Goal: Transaction & Acquisition: Subscribe to service/newsletter

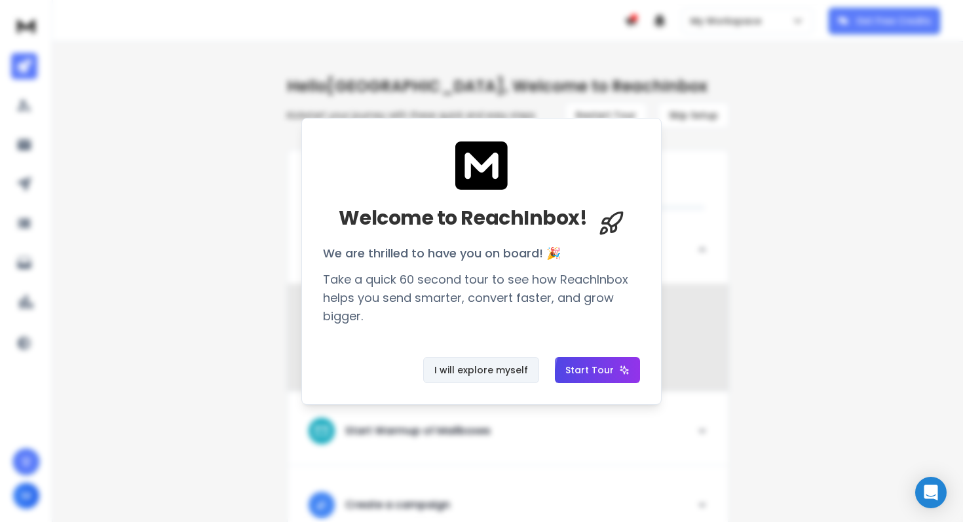
click at [495, 362] on button "I will explore myself" at bounding box center [481, 370] width 116 height 26
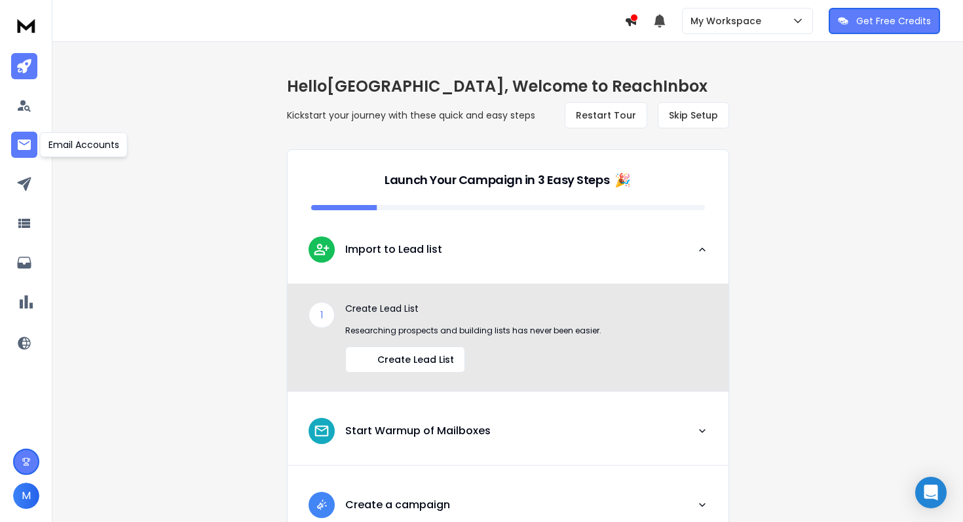
click at [26, 141] on icon at bounding box center [24, 145] width 13 height 10
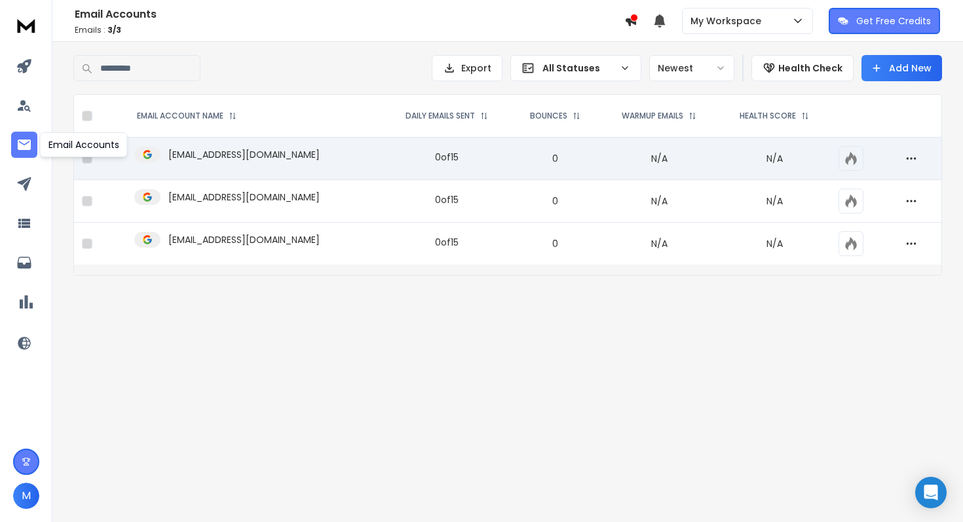
click at [856, 159] on icon at bounding box center [851, 158] width 13 height 13
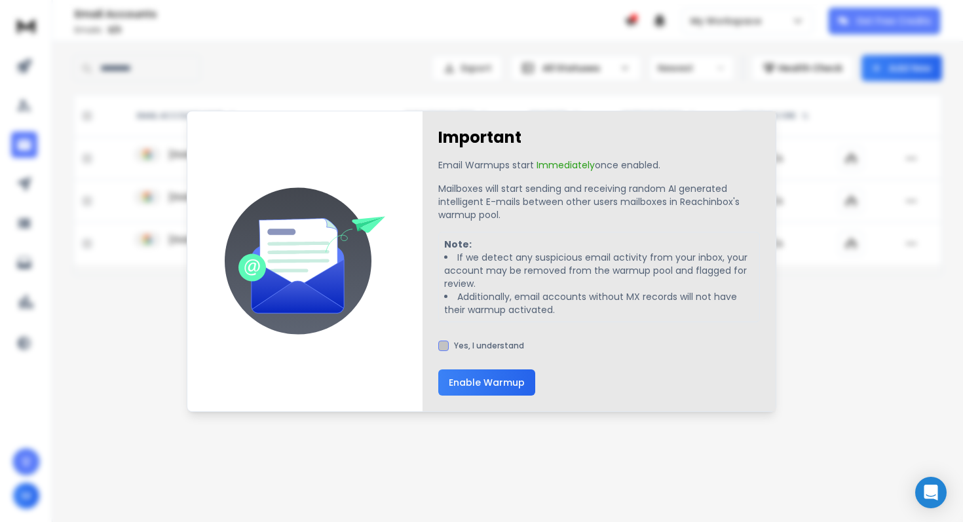
click at [446, 347] on button "Yes, I understand" at bounding box center [443, 346] width 10 height 10
click at [498, 378] on button "Enable Warmup" at bounding box center [486, 383] width 97 height 26
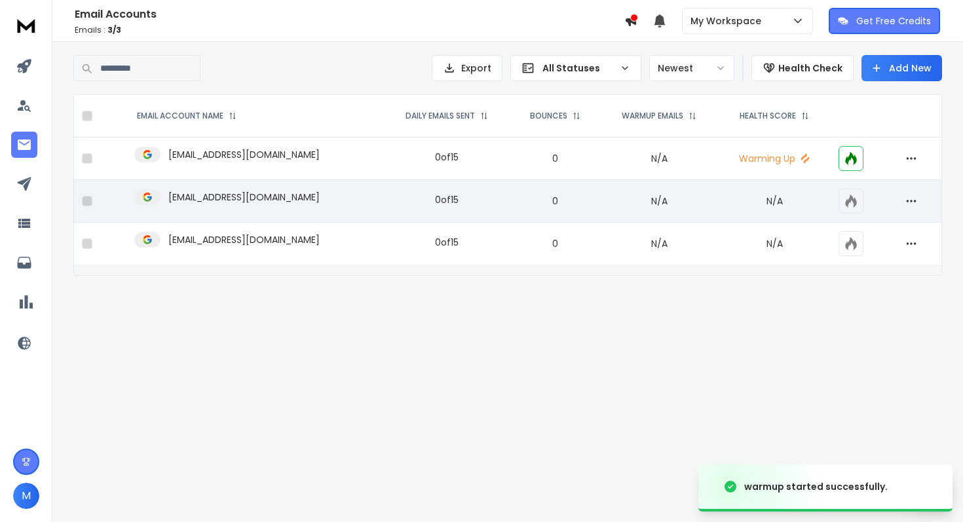
click at [854, 200] on icon at bounding box center [851, 201] width 13 height 13
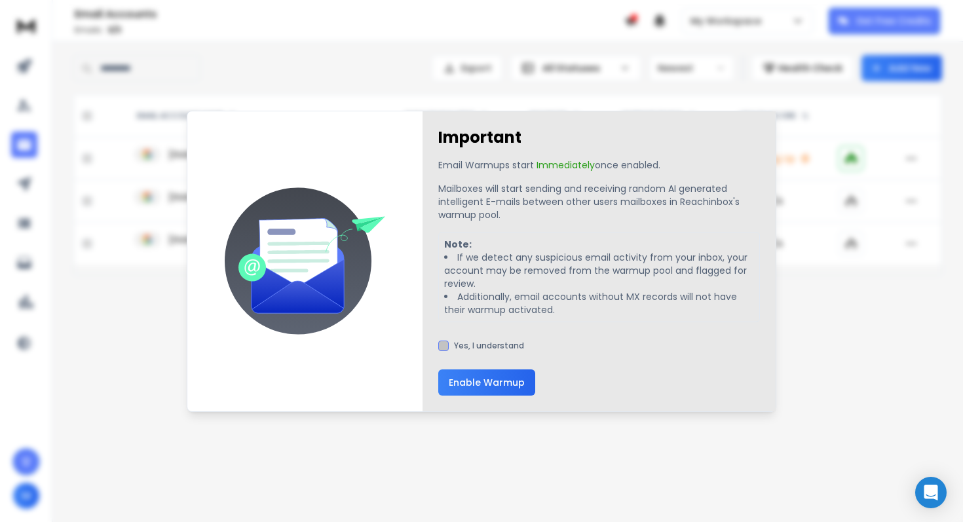
click at [444, 345] on button "Yes, I understand" at bounding box center [443, 346] width 10 height 10
click at [479, 383] on button "Enable Warmup" at bounding box center [486, 383] width 97 height 26
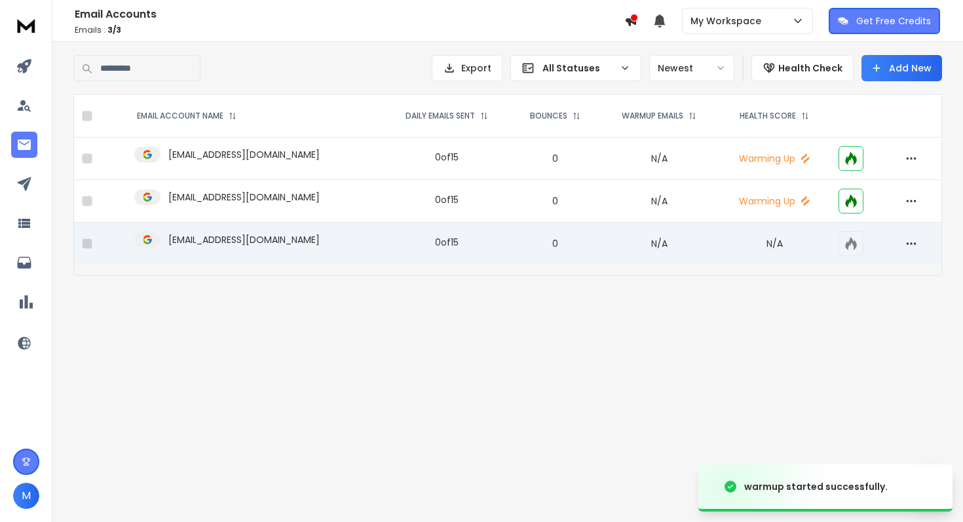
click at [858, 247] on icon at bounding box center [851, 243] width 13 height 13
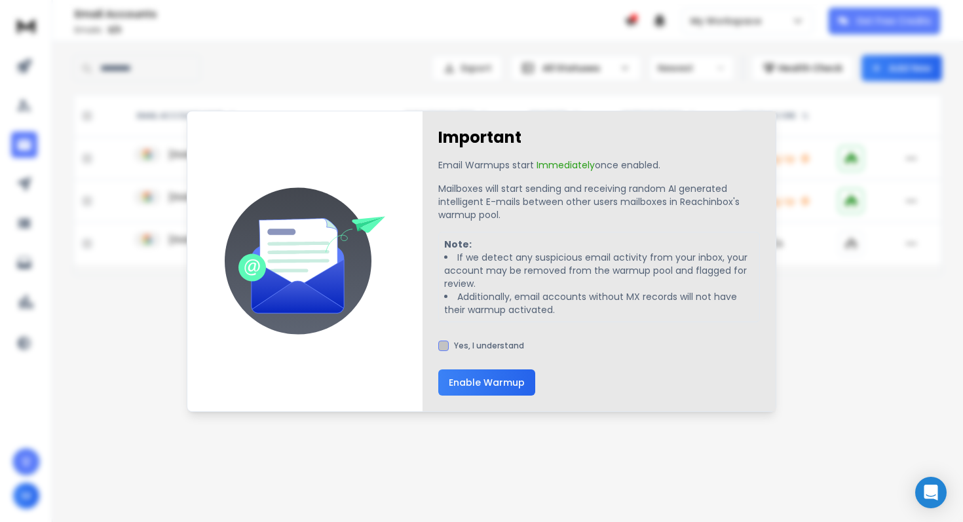
click at [442, 345] on button "Yes, I understand" at bounding box center [443, 346] width 10 height 10
click at [486, 381] on button "Enable Warmup" at bounding box center [486, 383] width 97 height 26
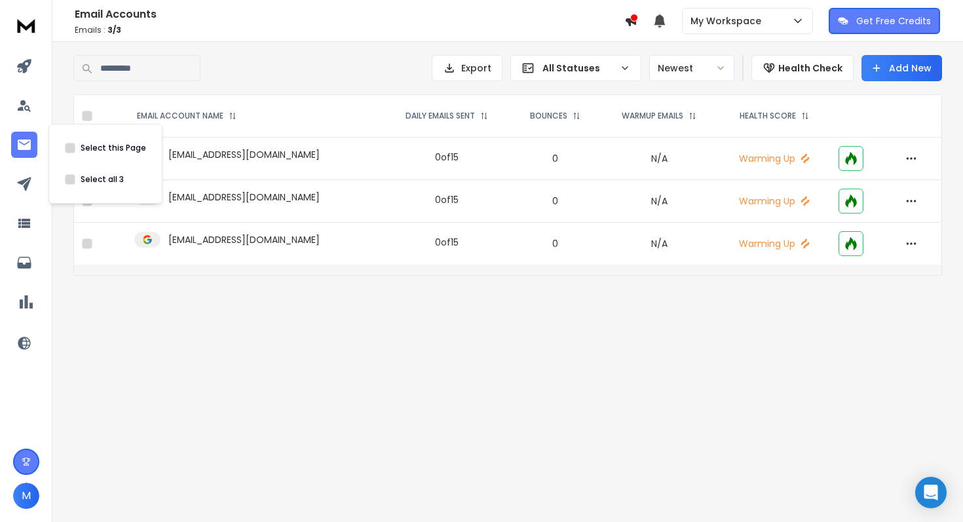
click at [69, 176] on button "Select this Page" at bounding box center [70, 179] width 10 height 10
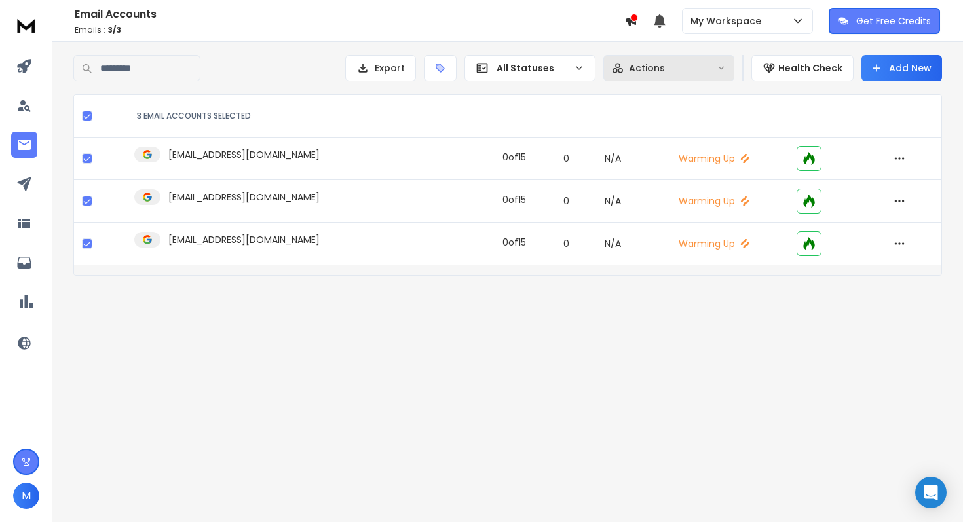
click at [719, 73] on icon "button" at bounding box center [721, 68] width 9 height 10
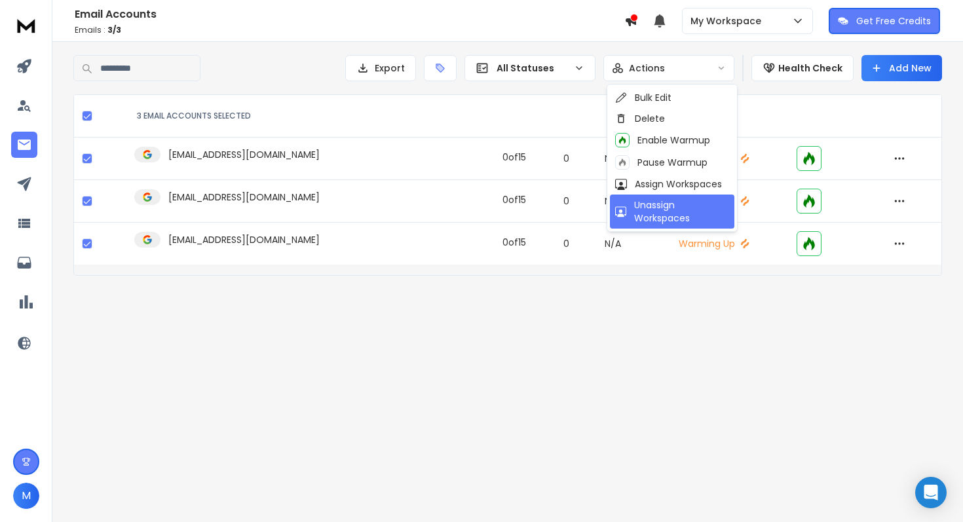
click at [653, 381] on div "Your warmest leads are on your site – Turn visits into conversations Reach Out …" at bounding box center [481, 261] width 963 height 522
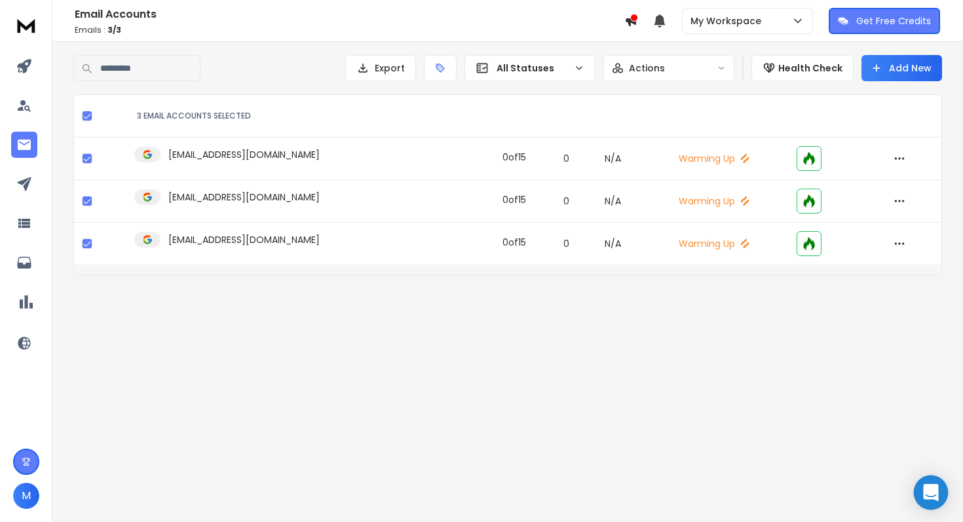
click at [938, 491] on icon "Open Intercom Messenger" at bounding box center [930, 492] width 15 height 17
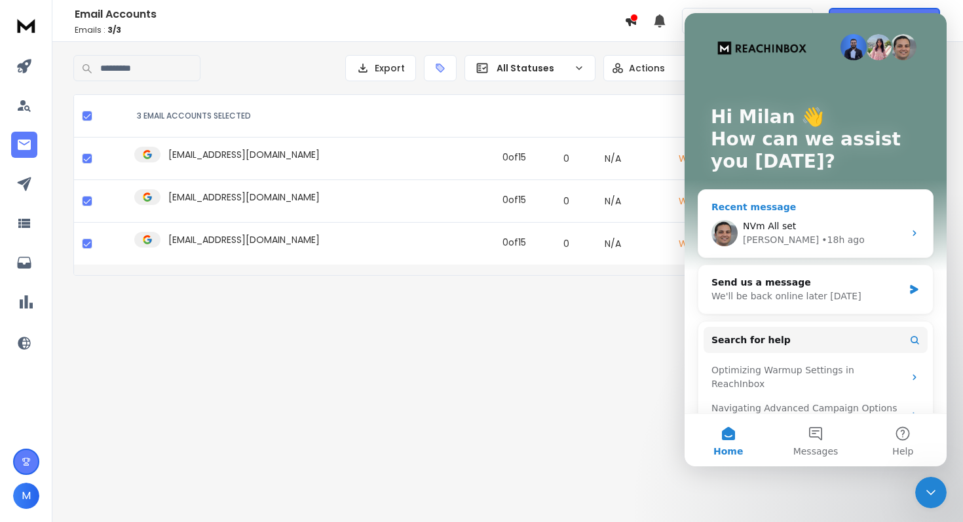
click at [810, 243] on div "[PERSON_NAME] • 18h ago" at bounding box center [823, 240] width 161 height 14
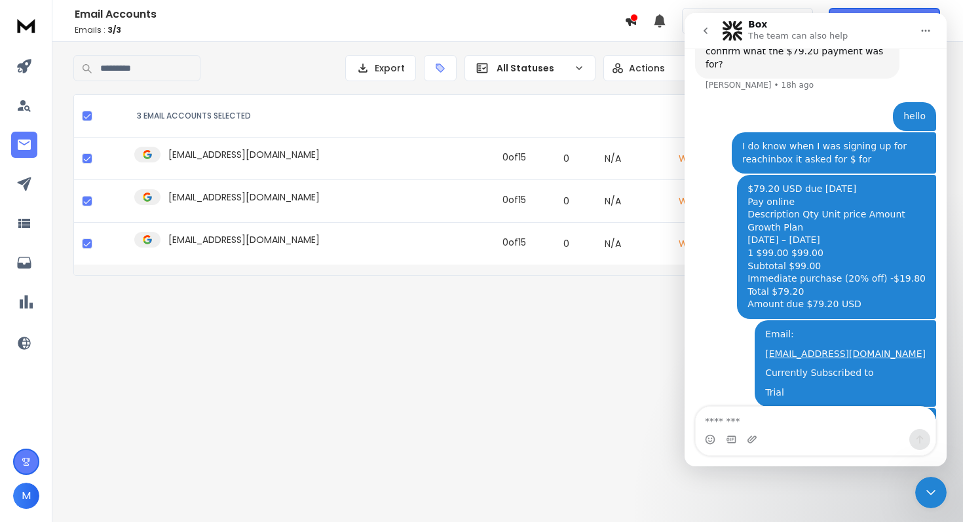
scroll to position [294, 0]
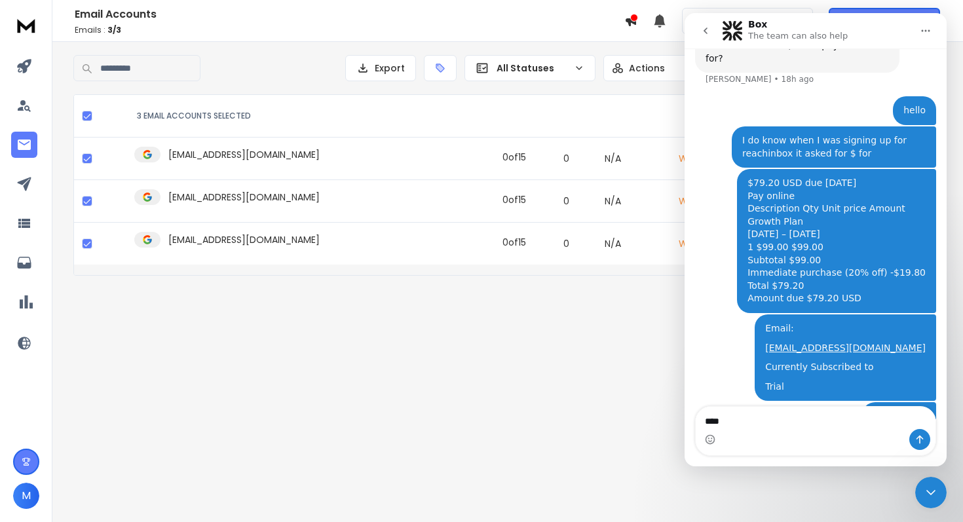
type textarea "*****"
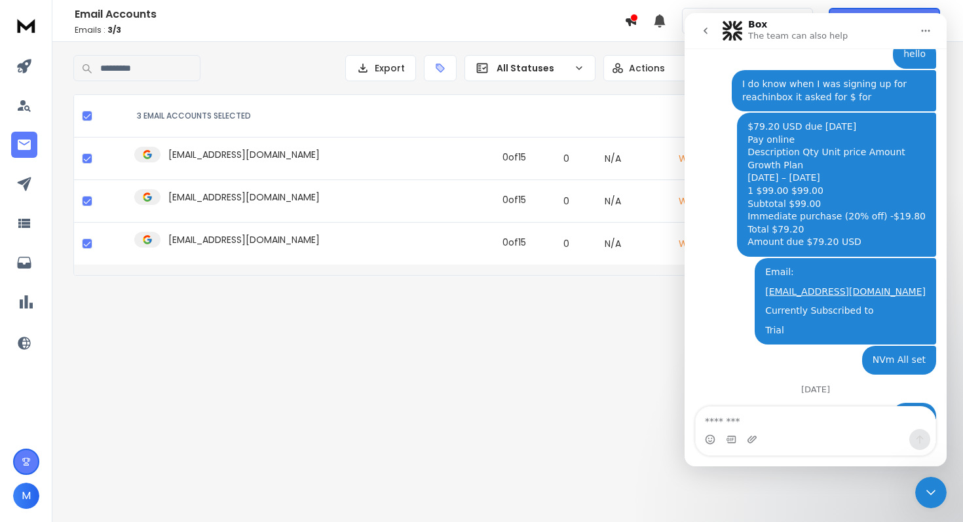
scroll to position [368, 0]
click at [938, 489] on icon "Close Intercom Messenger" at bounding box center [931, 493] width 16 height 16
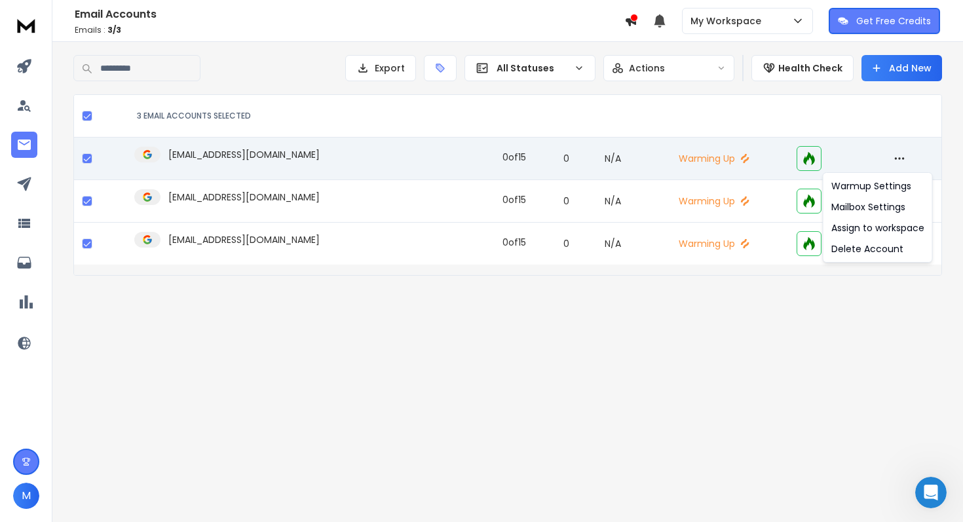
click at [900, 161] on icon at bounding box center [900, 159] width 12 height 12
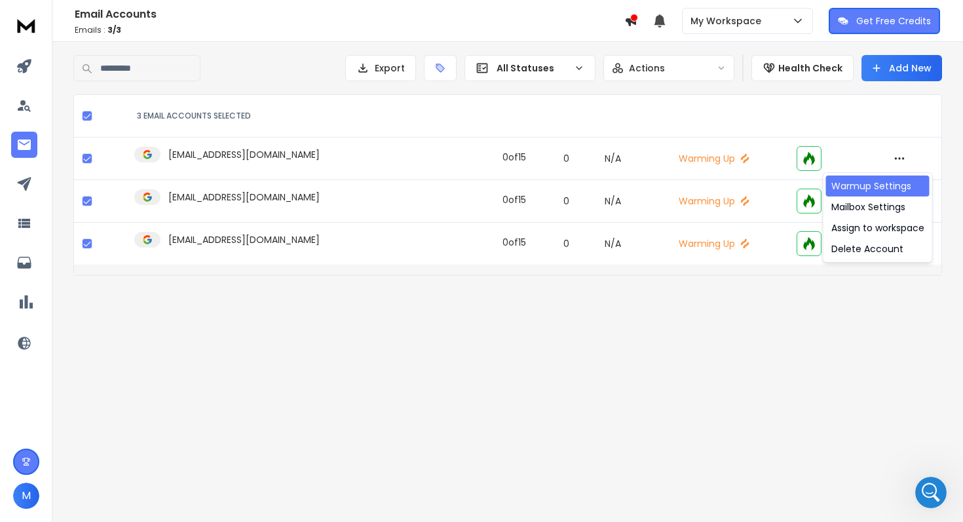
click at [879, 180] on div "Warmup Settings" at bounding box center [878, 186] width 104 height 21
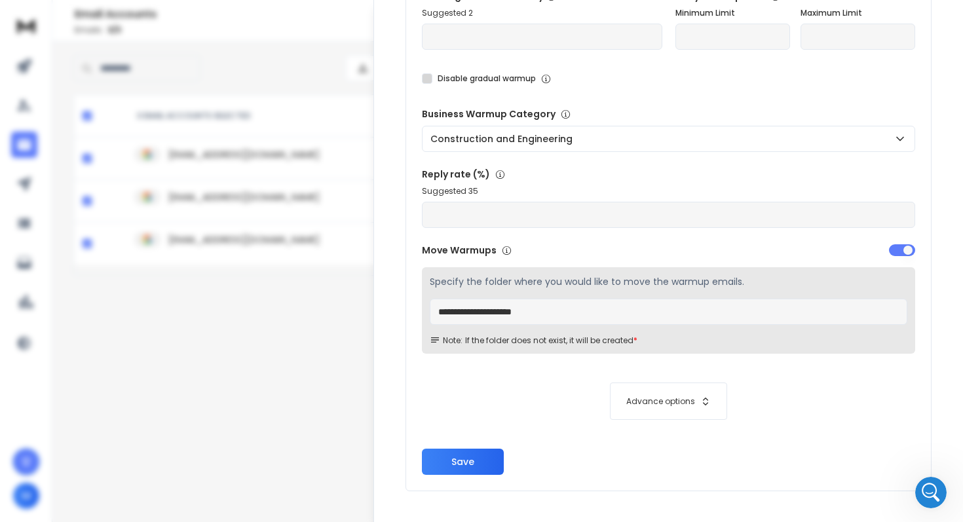
scroll to position [290, 0]
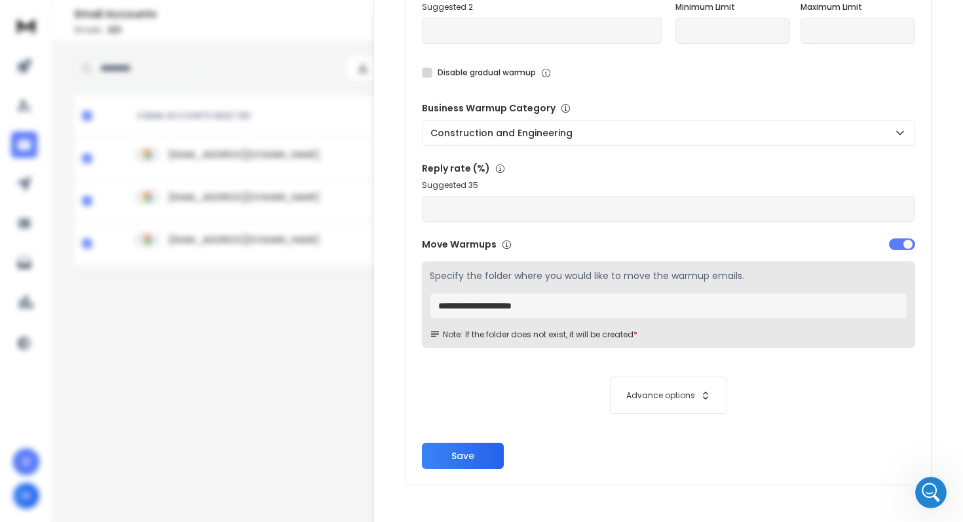
click at [702, 400] on div "Advance options" at bounding box center [668, 395] width 117 height 37
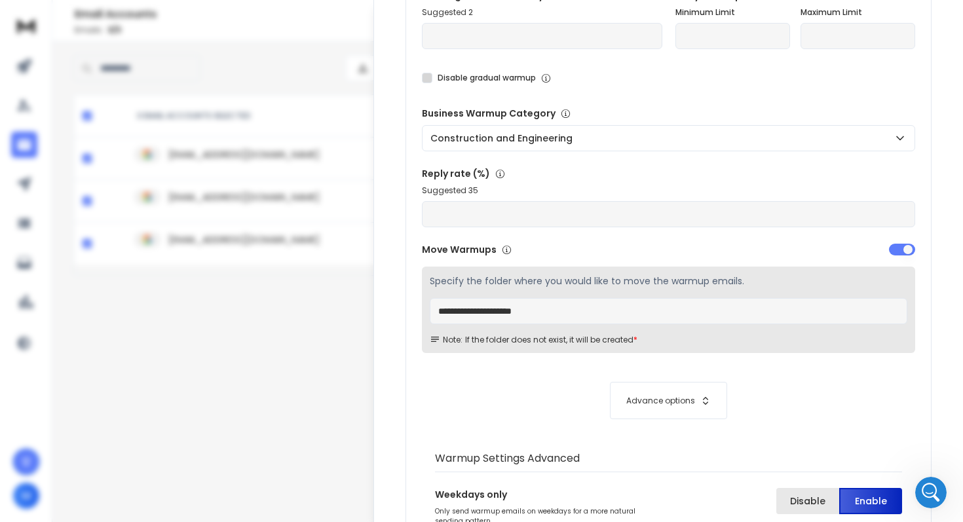
scroll to position [0, 0]
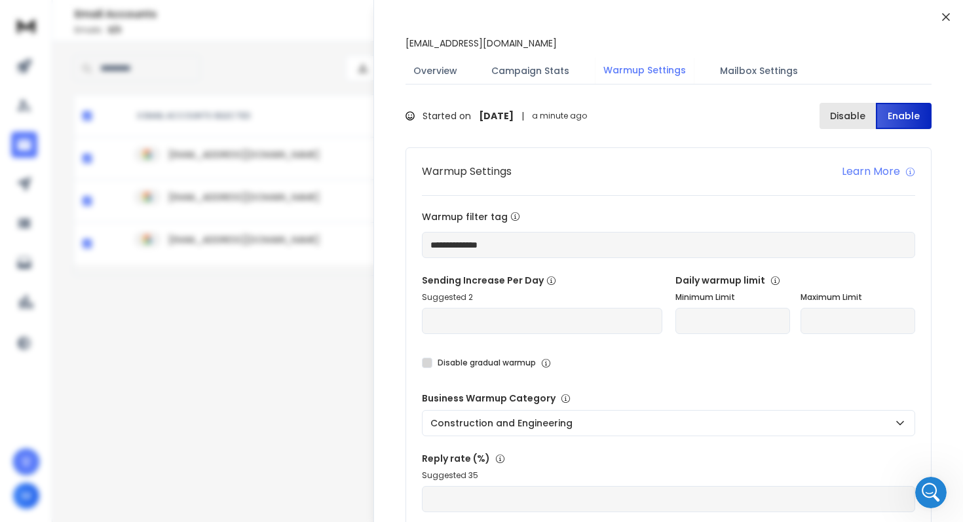
click at [941, 19] on icon "button" at bounding box center [946, 16] width 13 height 13
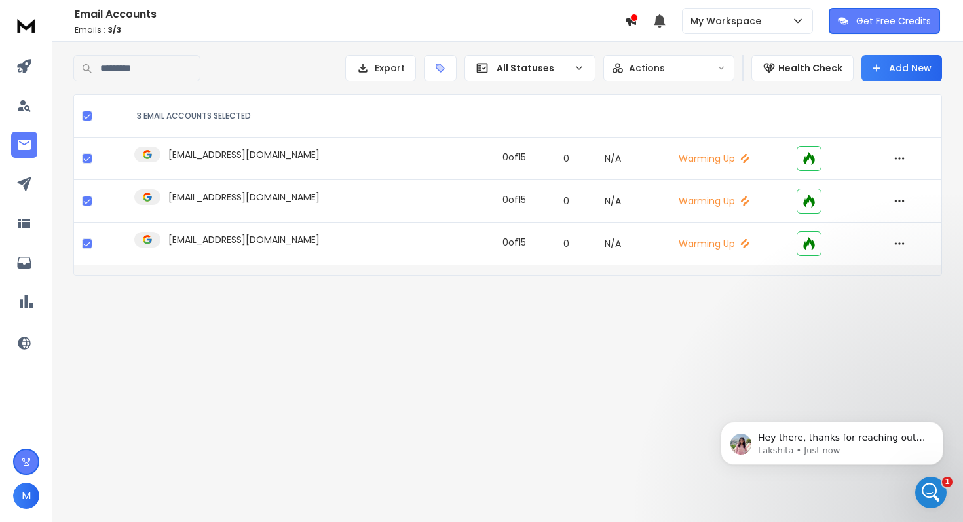
scroll to position [427, 0]
click at [835, 440] on p "Hey there, thanks for reaching out. How can we help you?" at bounding box center [842, 438] width 169 height 13
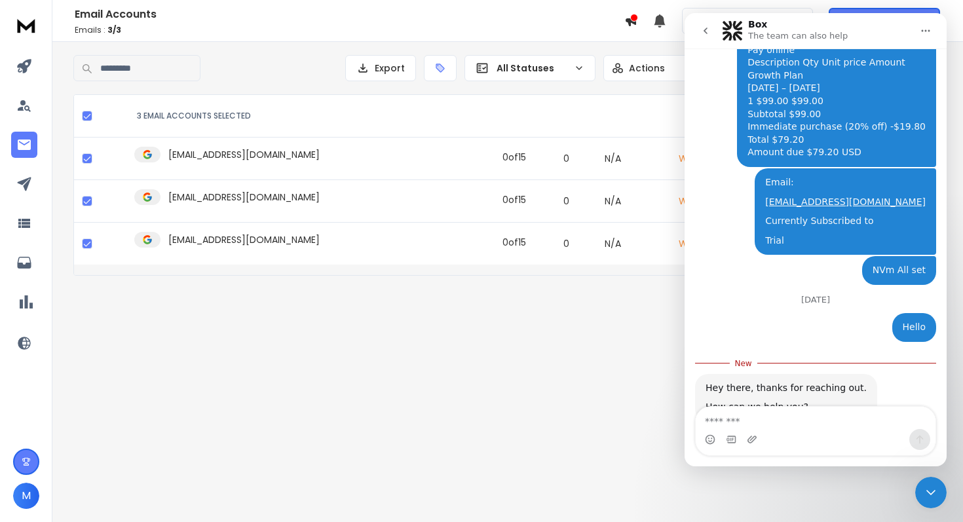
scroll to position [448, 0]
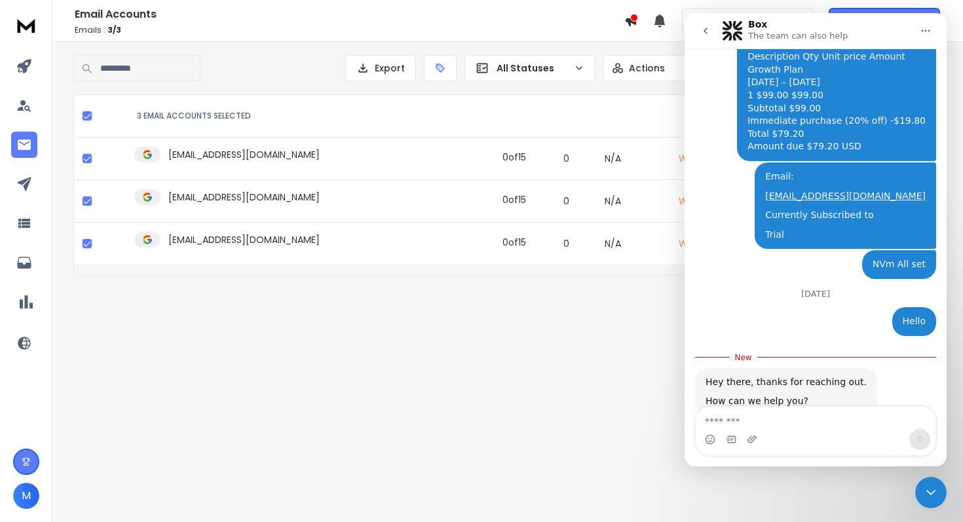
click at [786, 426] on textarea "Message…" at bounding box center [816, 418] width 240 height 22
type textarea "*"
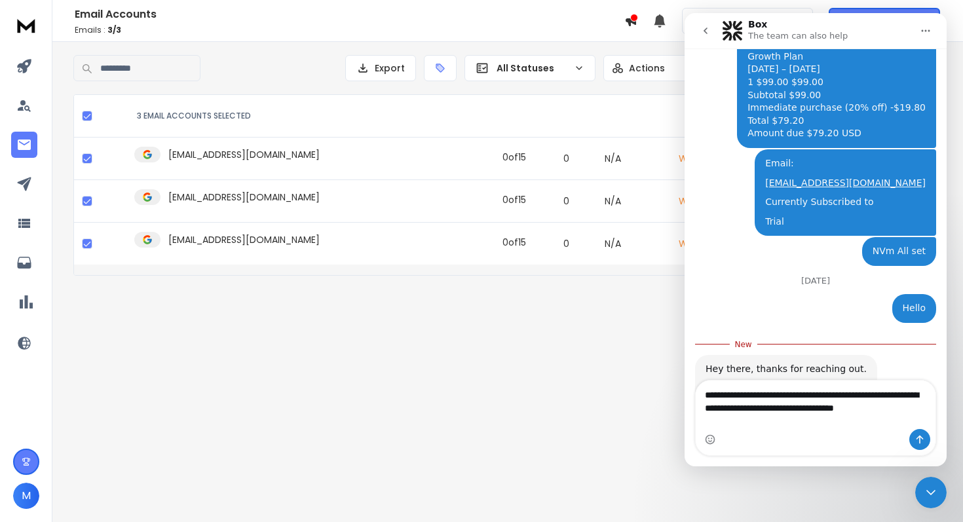
scroll to position [474, 0]
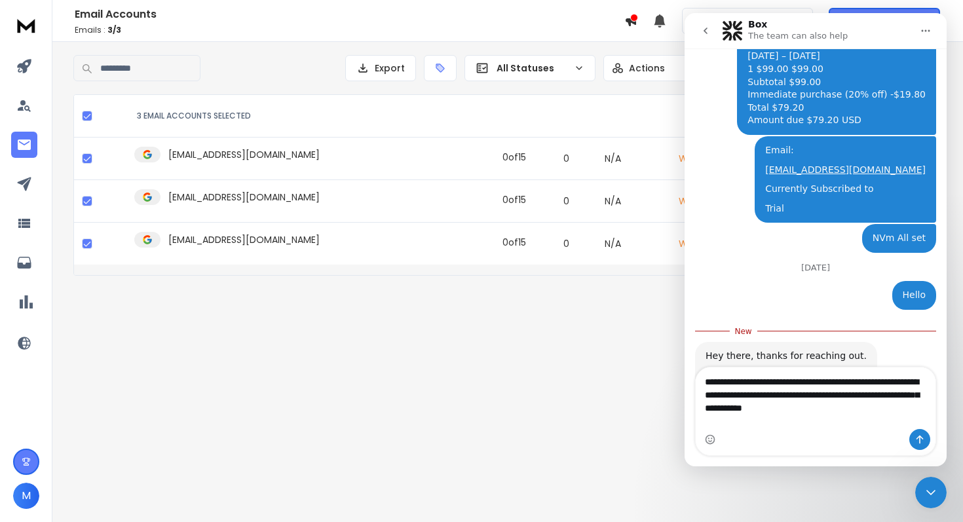
type textarea "**********"
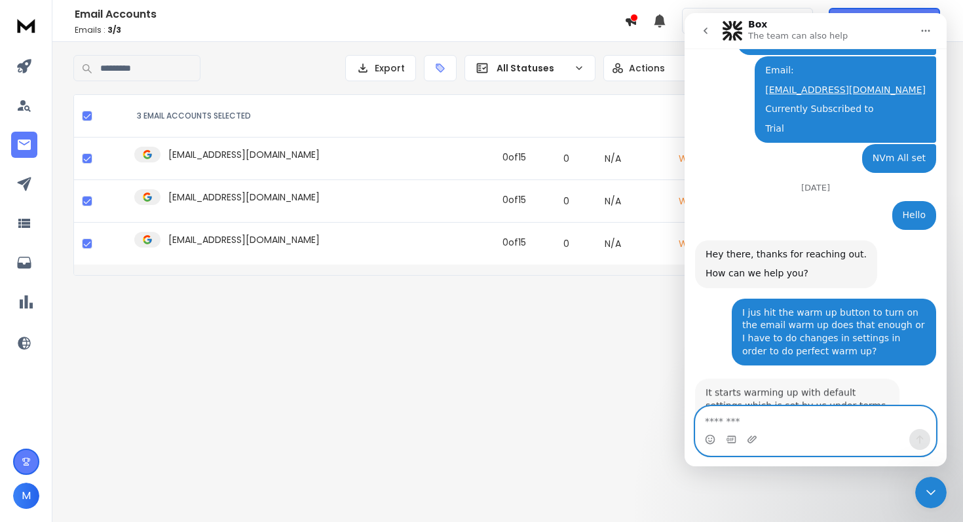
scroll to position [582, 0]
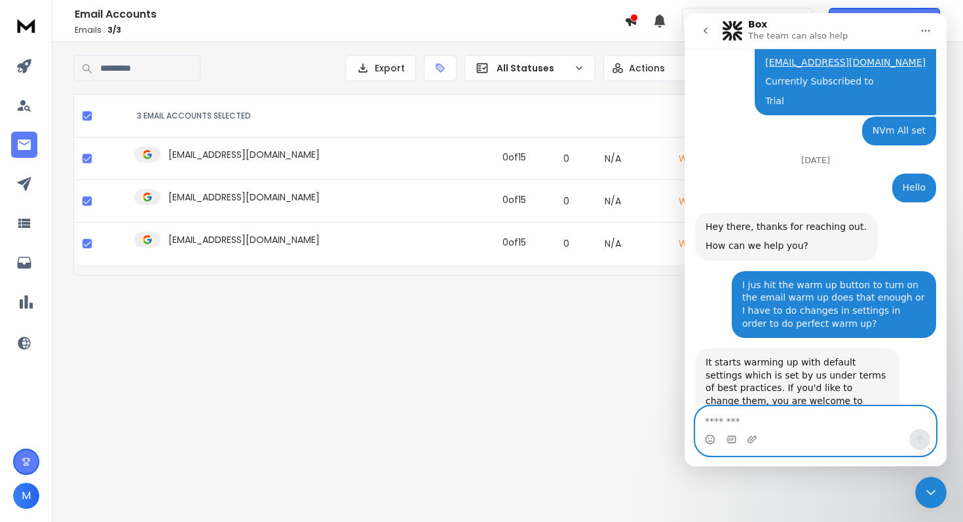
click at [757, 419] on textarea "Message…" at bounding box center [816, 418] width 240 height 22
type textarea "*"
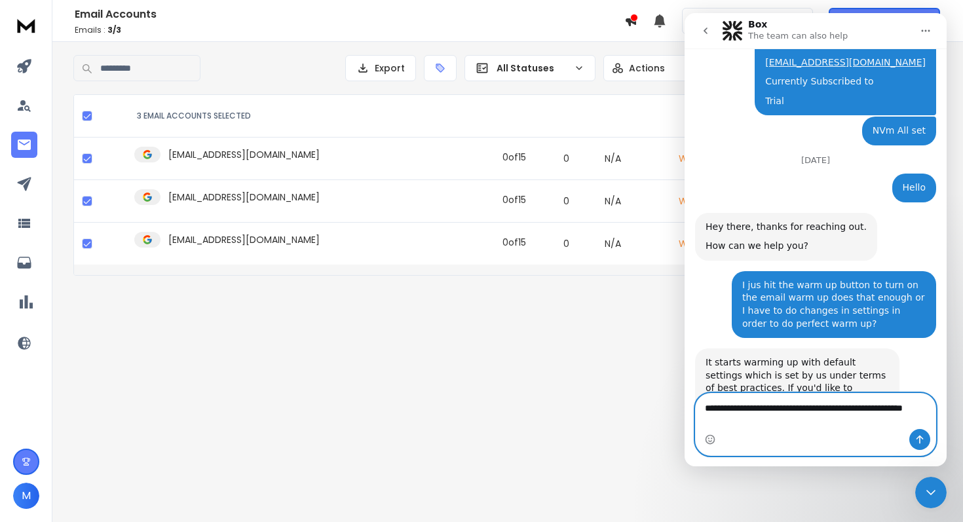
scroll to position [595, 0]
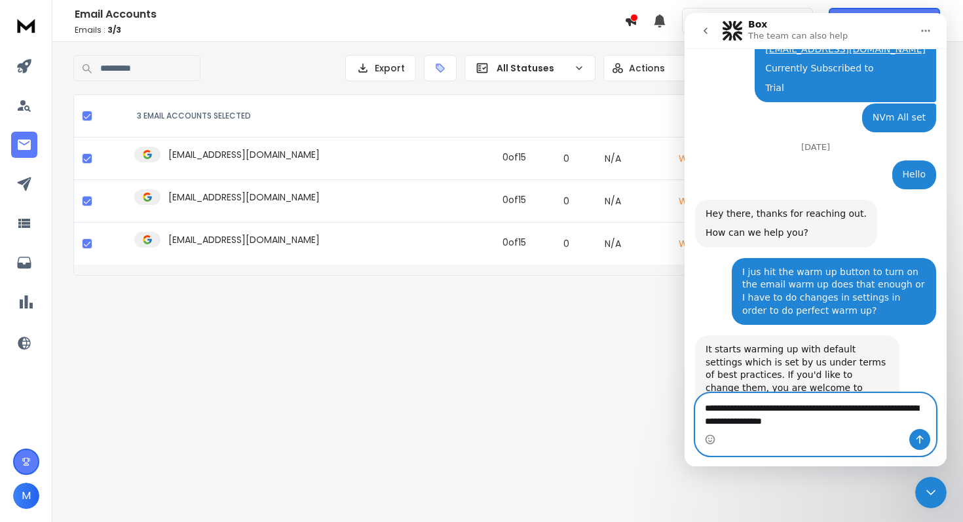
type textarea "**********"
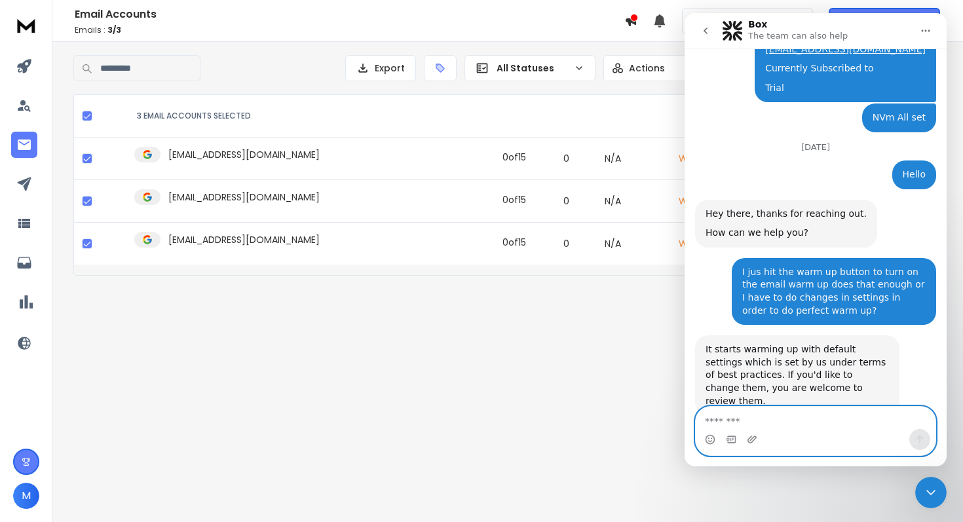
scroll to position [634, 0]
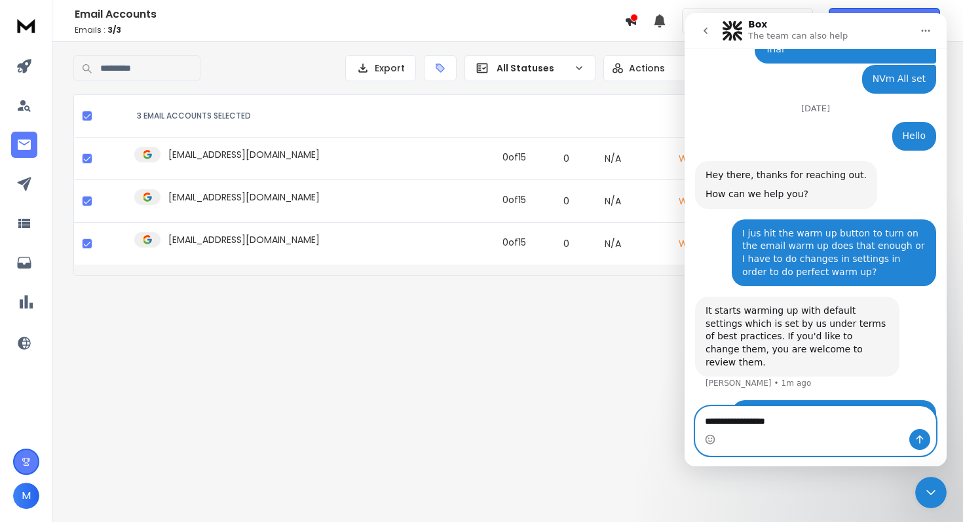
type textarea "**********"
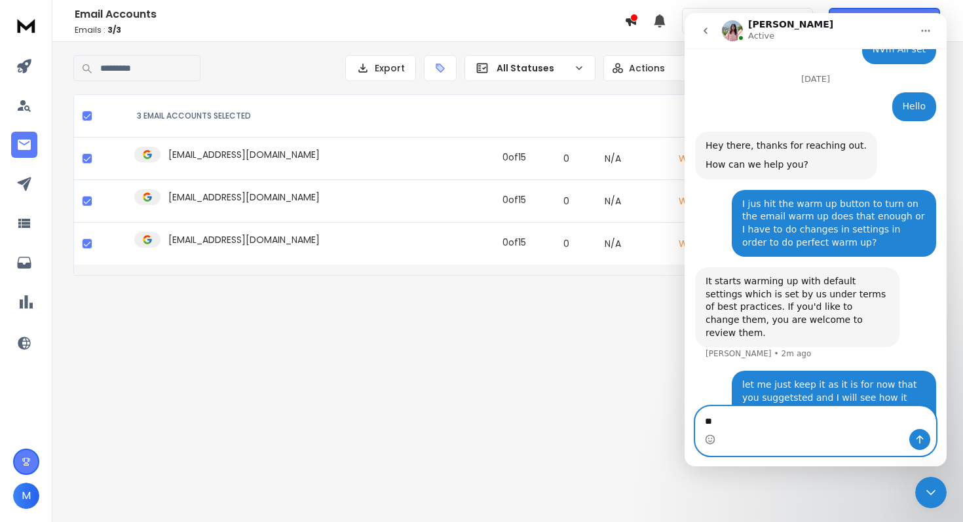
type textarea "*"
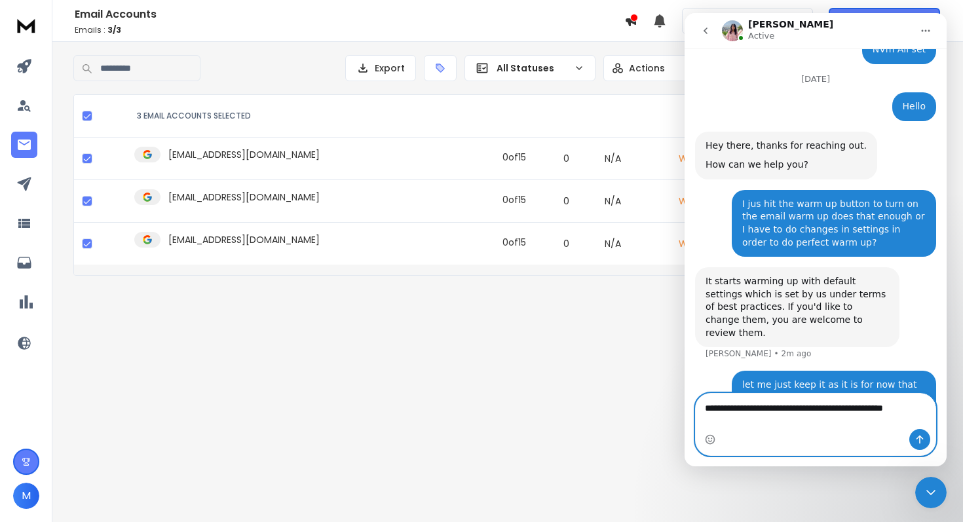
scroll to position [676, 0]
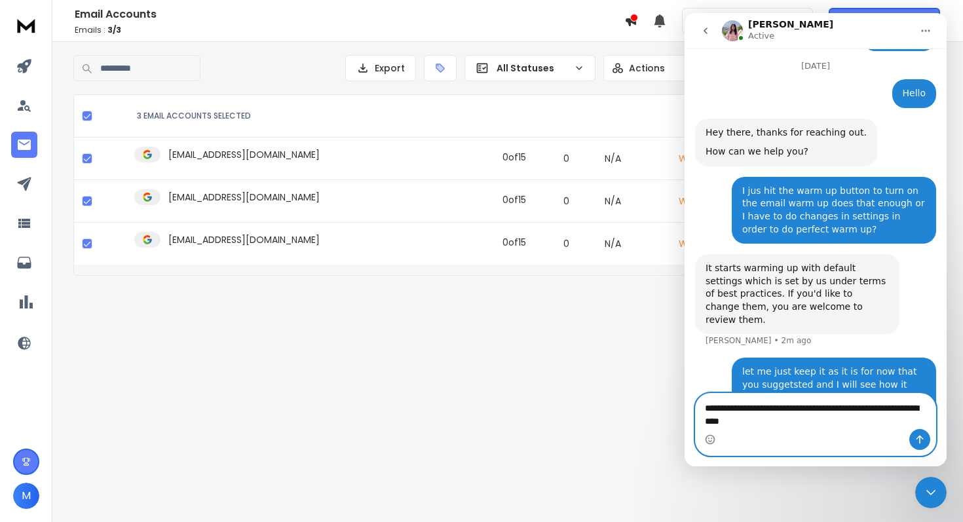
type textarea "**********"
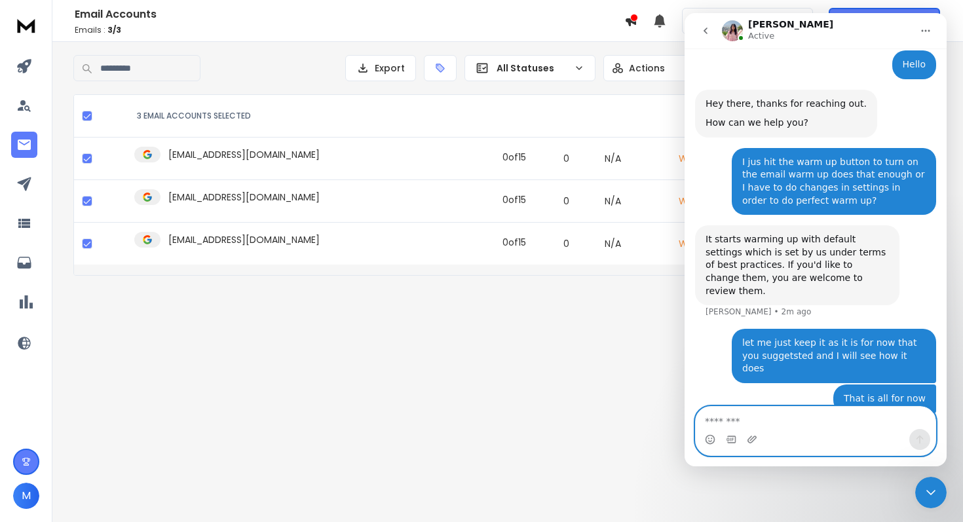
scroll to position [706, 0]
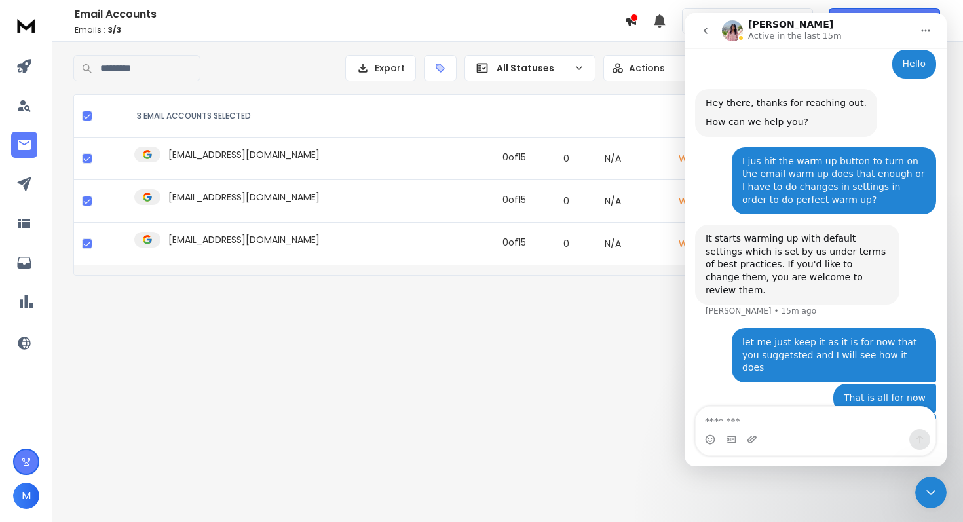
click at [394, 345] on div "Your warmest leads are on your site – Turn visits into conversations Reach Out …" at bounding box center [481, 261] width 963 height 522
click at [928, 494] on icon "Close Intercom Messenger" at bounding box center [931, 493] width 16 height 16
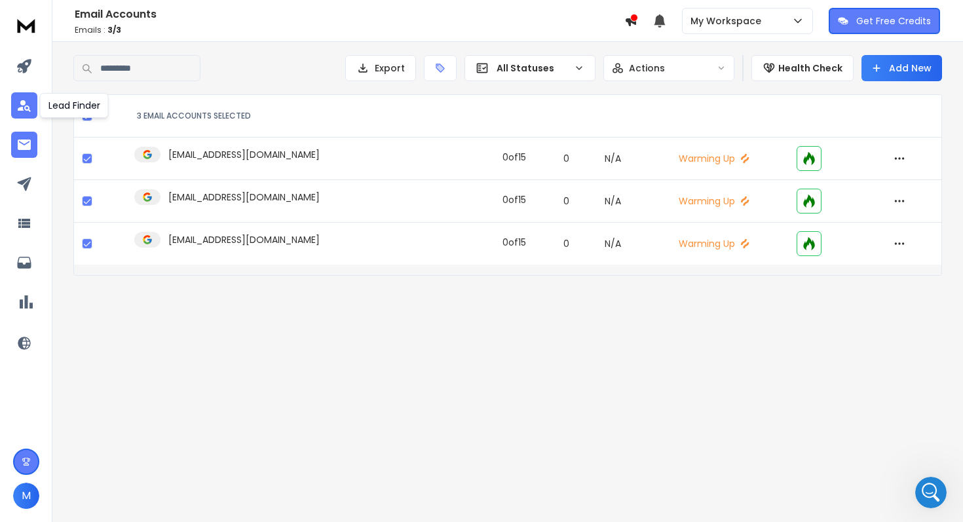
click at [29, 109] on icon at bounding box center [24, 106] width 16 height 16
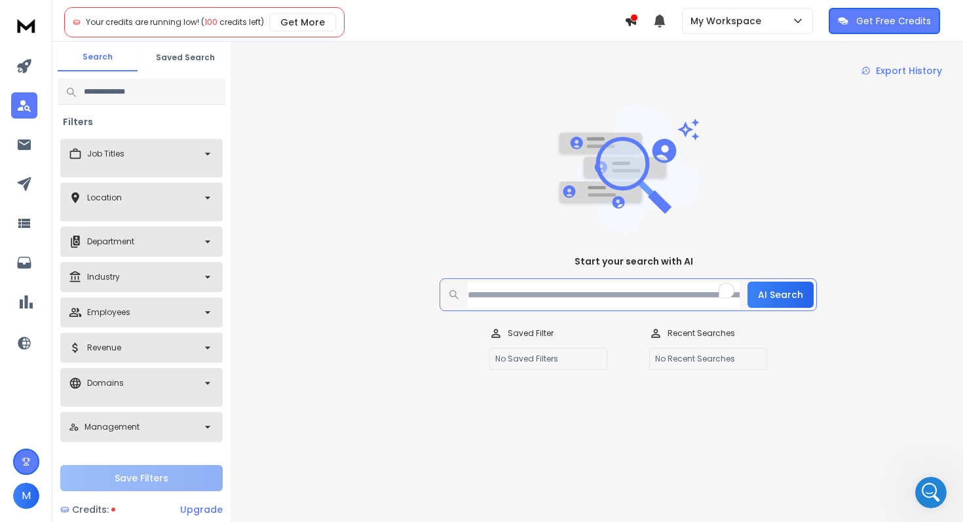
click at [563, 291] on textarea "To enrich screen reader interactions, please activate Accessibility in Grammarl…" at bounding box center [604, 295] width 272 height 26
type textarea "******"
click at [788, 295] on button "AI Search" at bounding box center [782, 295] width 66 height 26
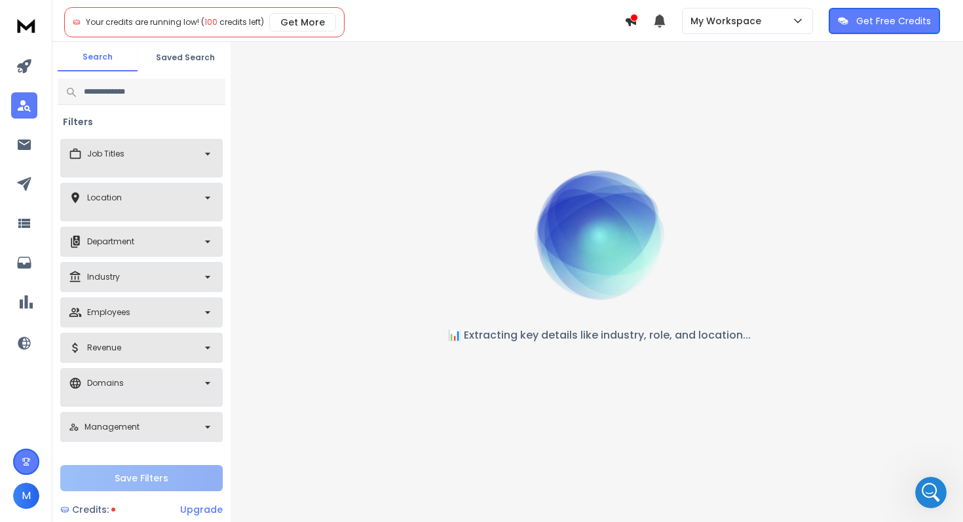
type input "******"
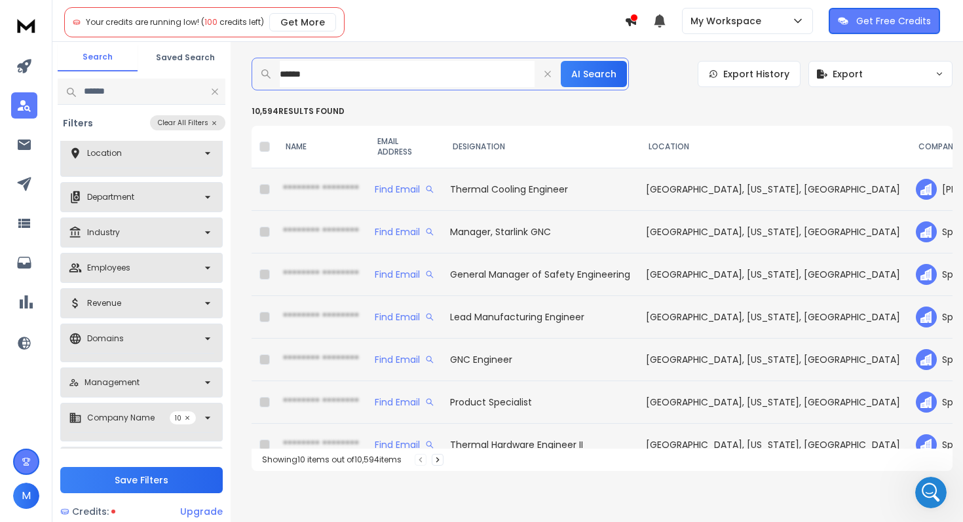
scroll to position [83, 0]
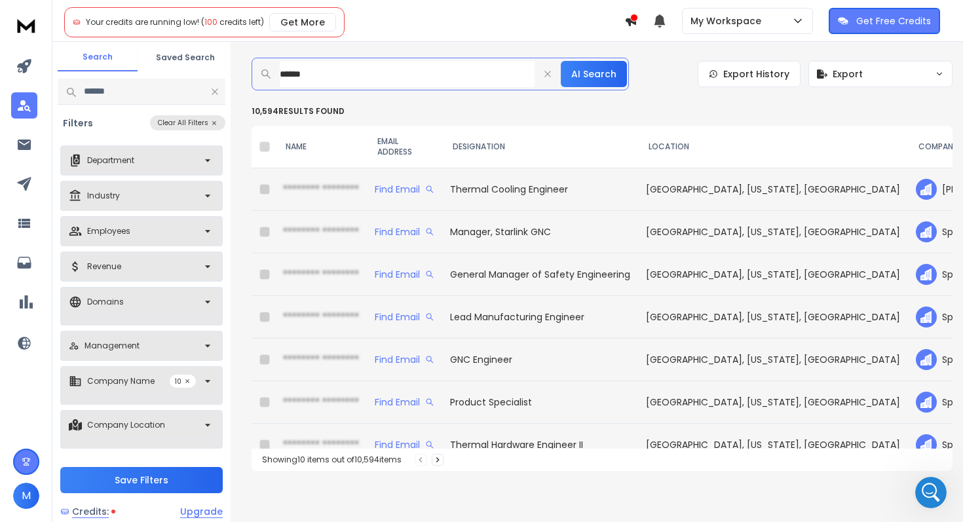
click at [197, 509] on div "Upgrade" at bounding box center [201, 511] width 43 height 13
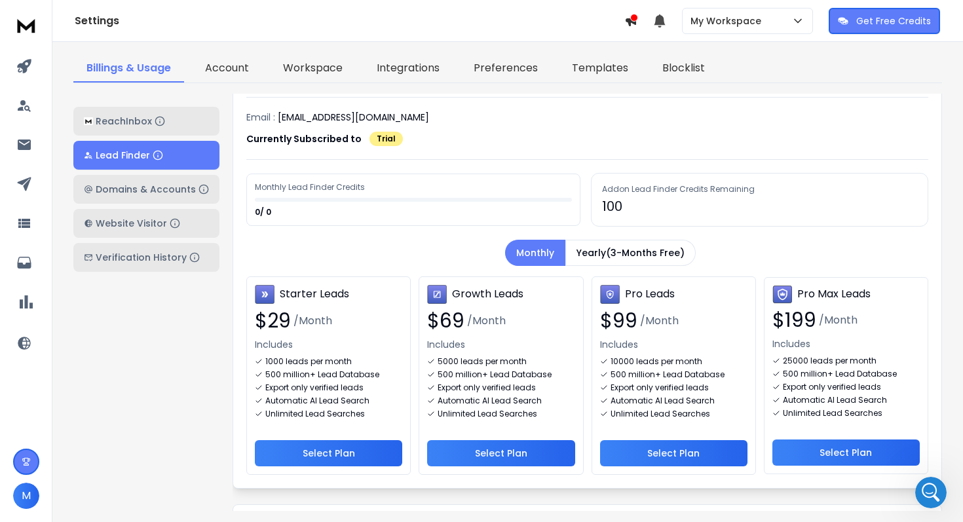
scroll to position [54, 0]
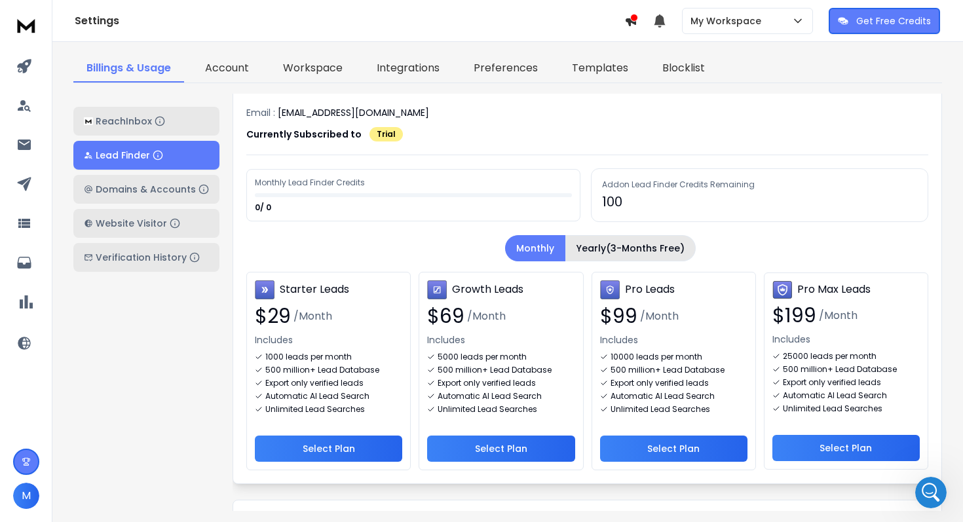
click at [602, 248] on button "Yearly(3-Months Free)" at bounding box center [630, 248] width 130 height 26
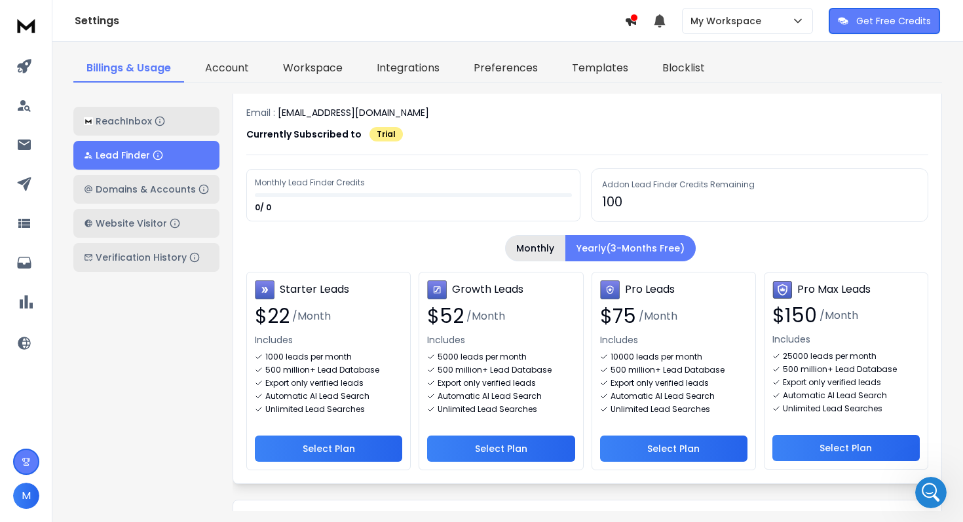
click at [542, 244] on button "Monthly" at bounding box center [535, 248] width 60 height 26
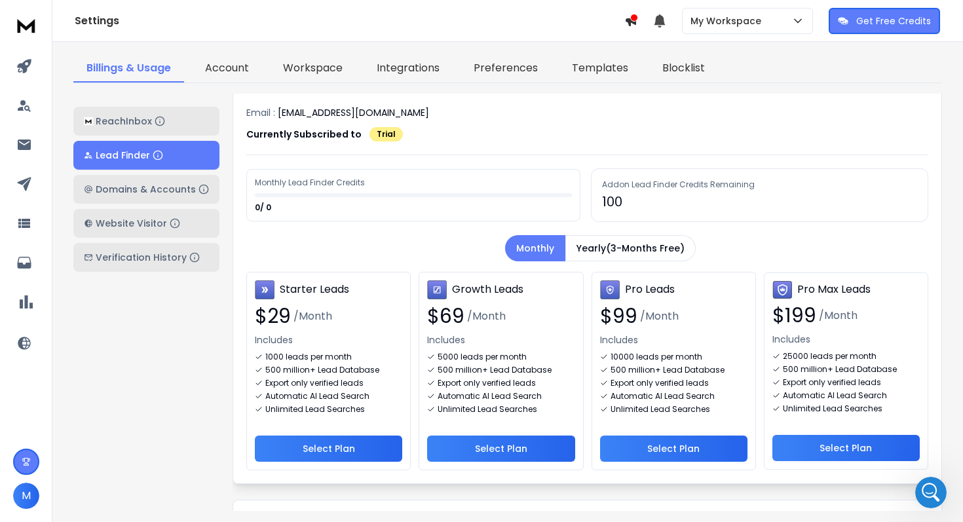
click at [496, 446] on button "Select Plan" at bounding box center [500, 449] width 147 height 26
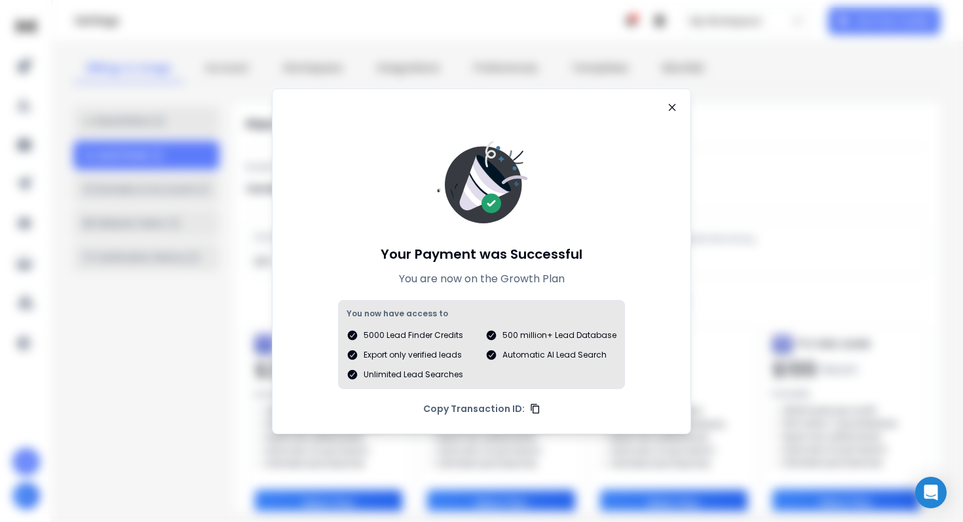
click at [672, 104] on icon at bounding box center [672, 107] width 10 height 10
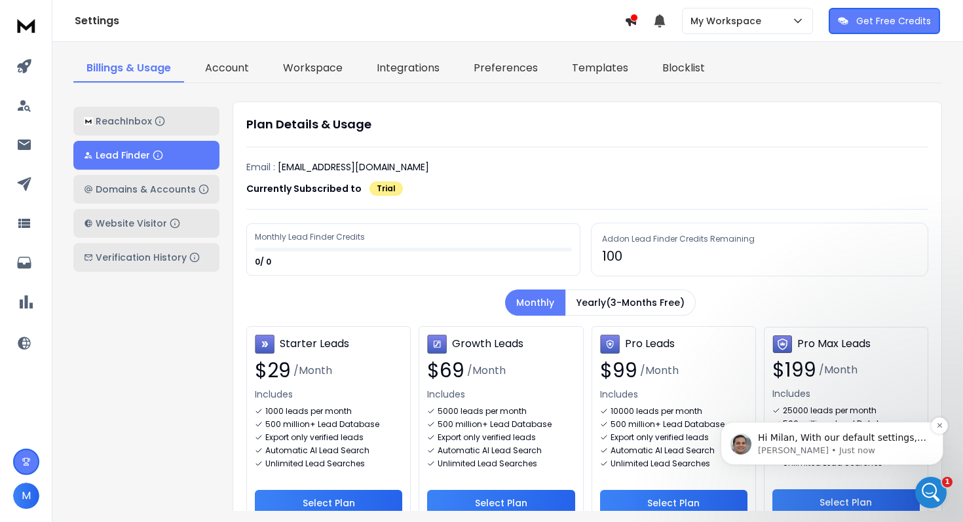
click at [868, 441] on p "Hi Milan, With our default settings, warm-up usually takes 2–3 weeks to reach a…" at bounding box center [842, 438] width 169 height 13
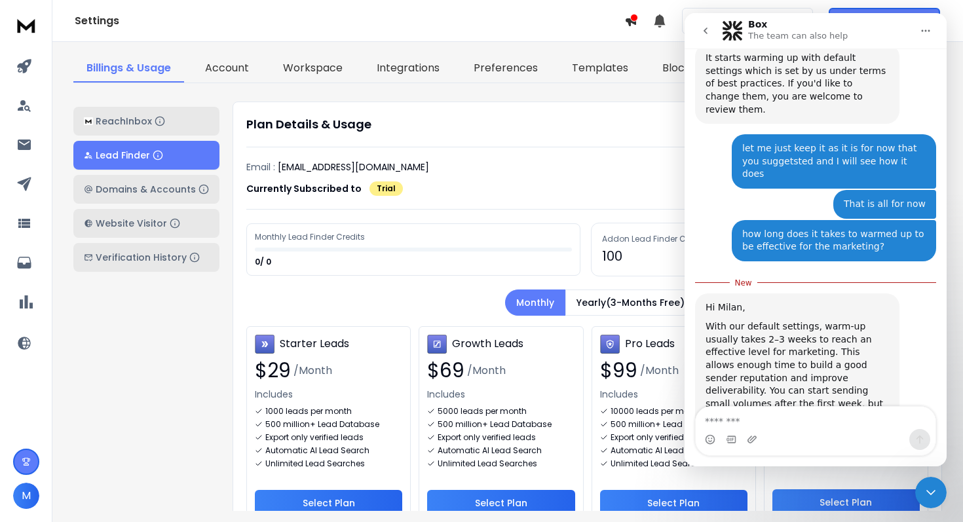
scroll to position [888, 0]
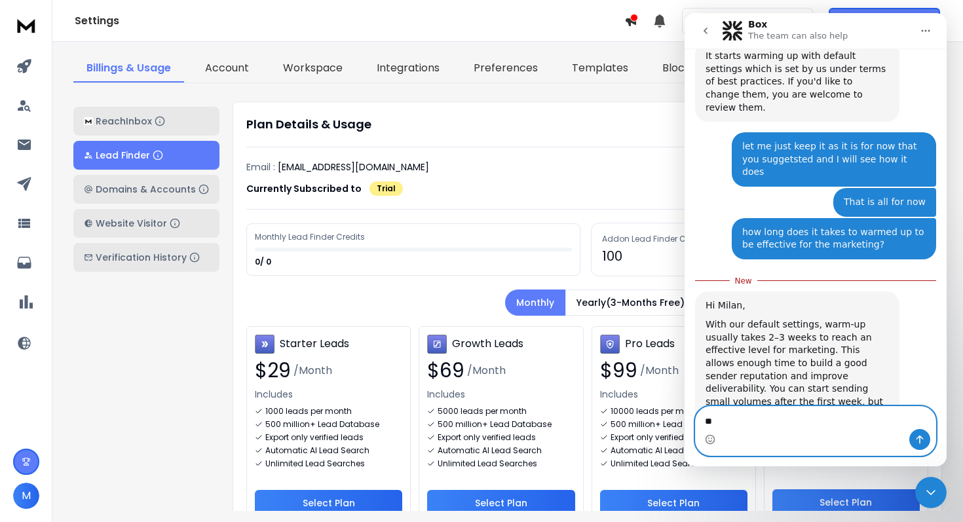
type textarea "*"
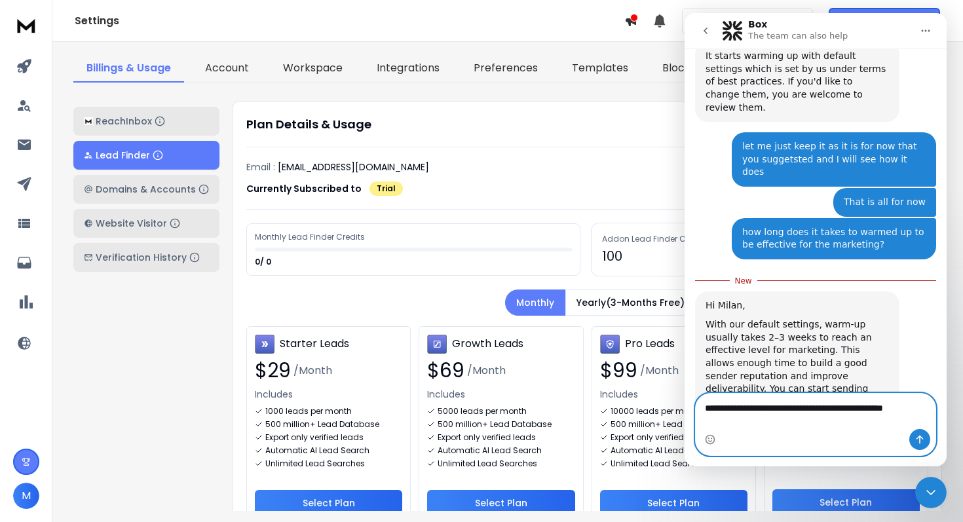
scroll to position [902, 0]
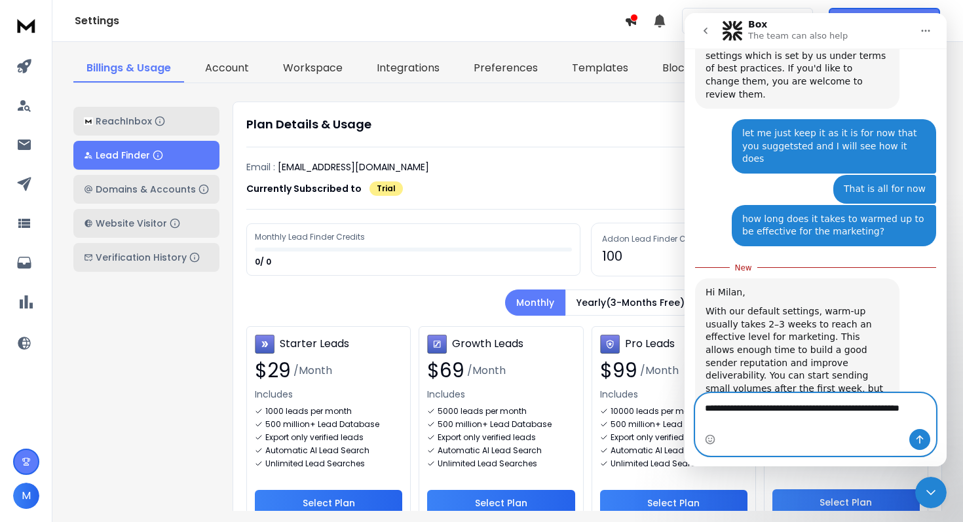
type textarea "**********"
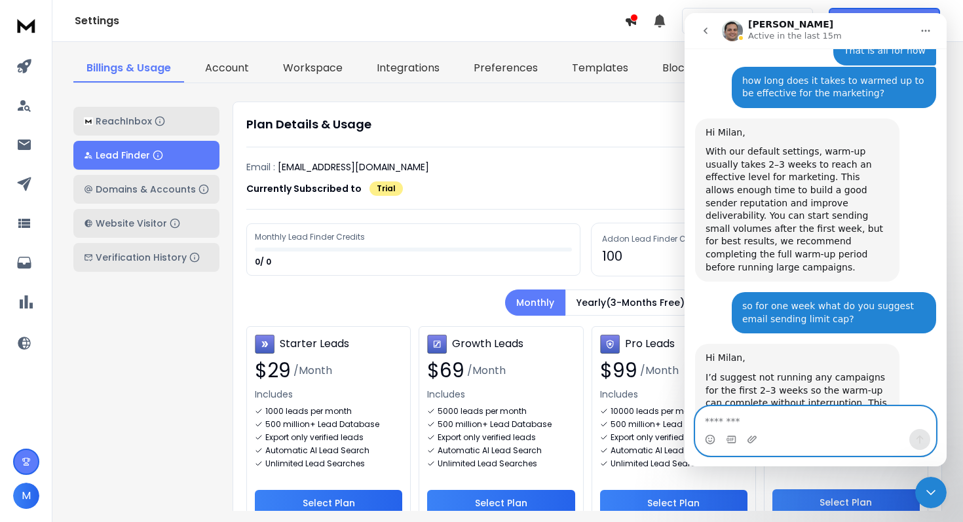
scroll to position [1042, 0]
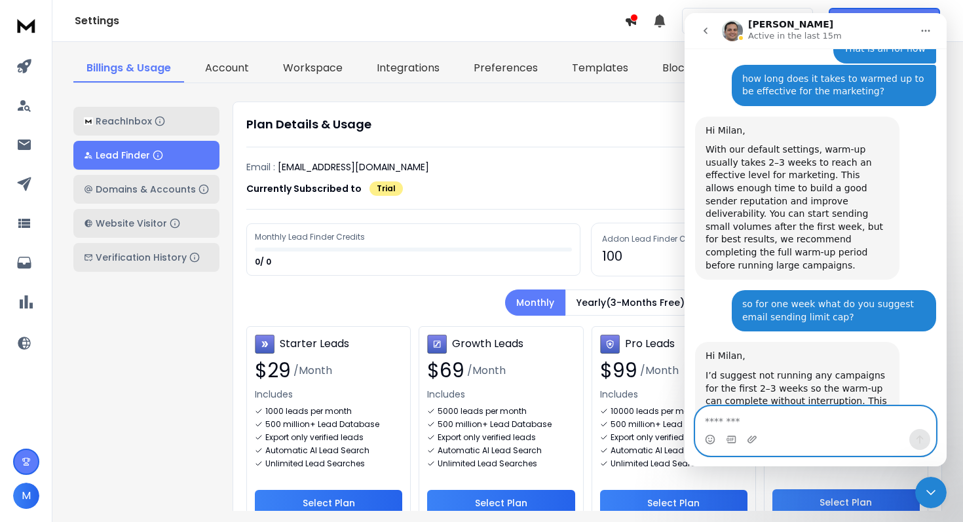
click at [782, 424] on textarea "Message…" at bounding box center [816, 418] width 240 height 22
type textarea "*****"
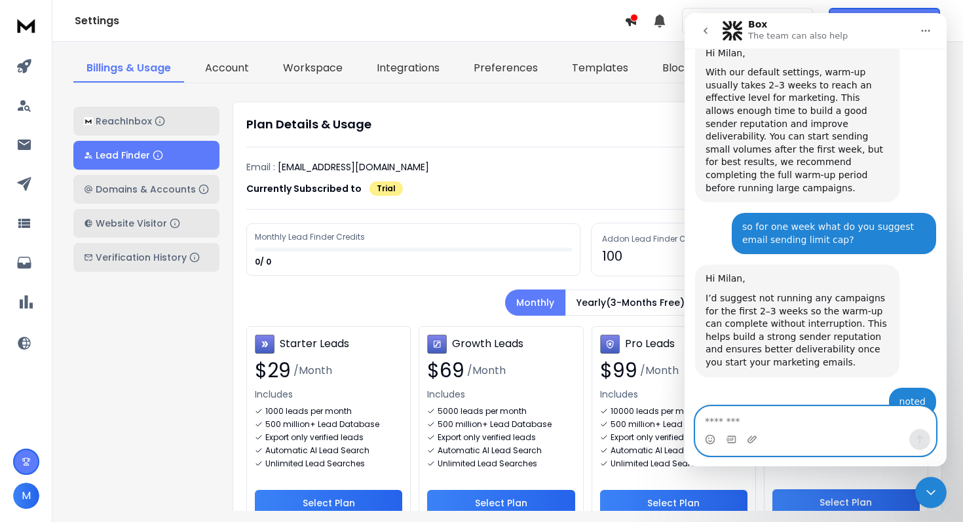
scroll to position [1133, 0]
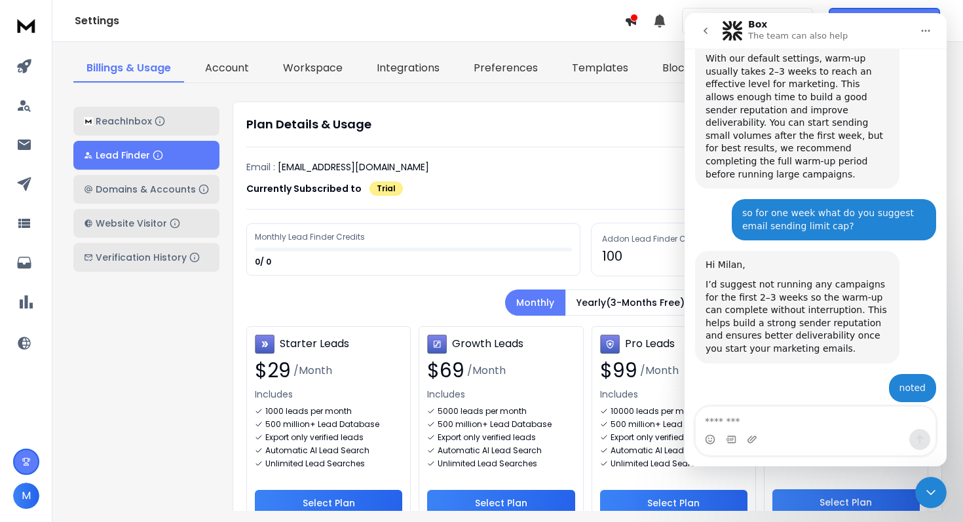
click at [926, 486] on icon "Close Intercom Messenger" at bounding box center [931, 493] width 16 height 16
